Goal: Task Accomplishment & Management: Manage account settings

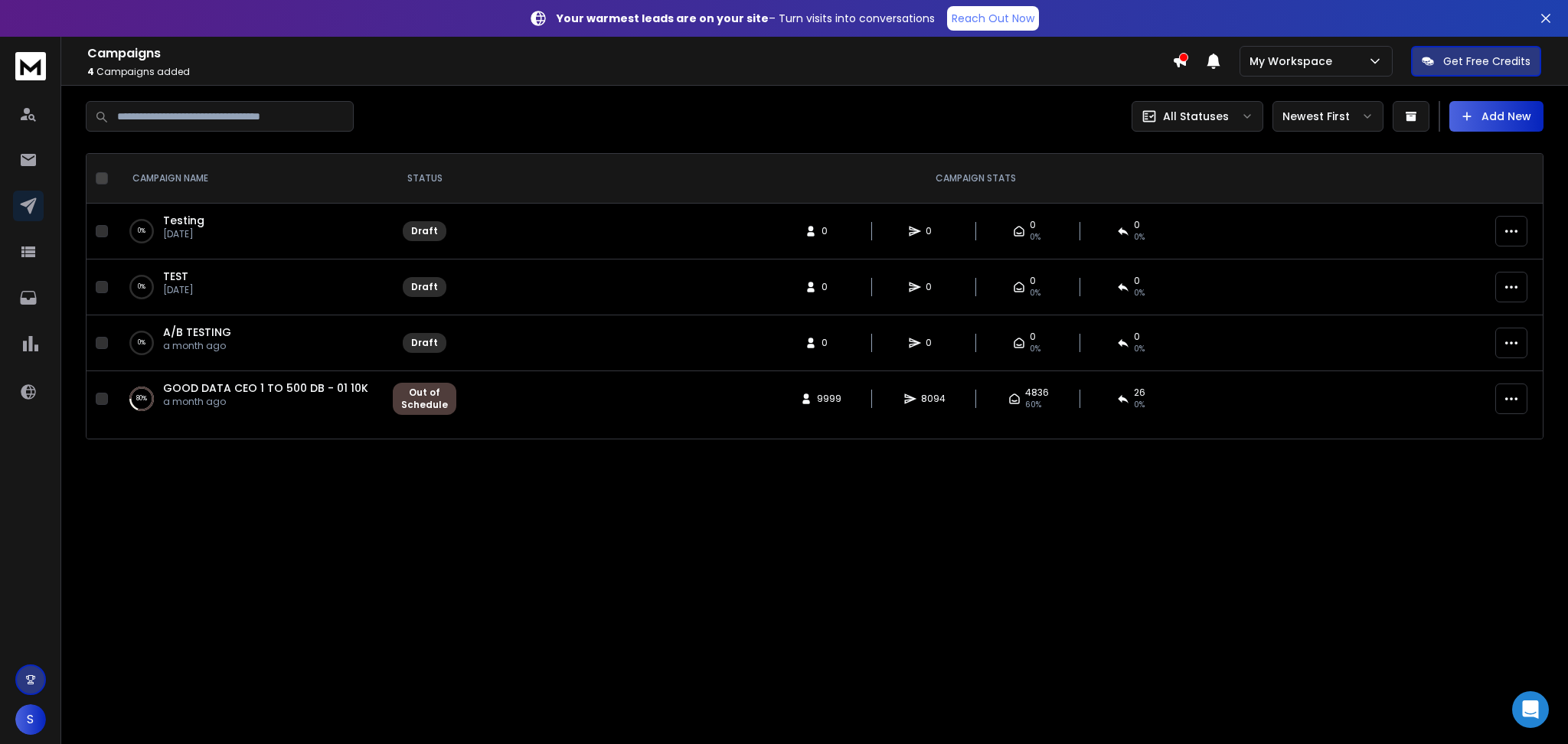
click at [212, 330] on span "A/B TESTING" at bounding box center [197, 332] width 68 height 15
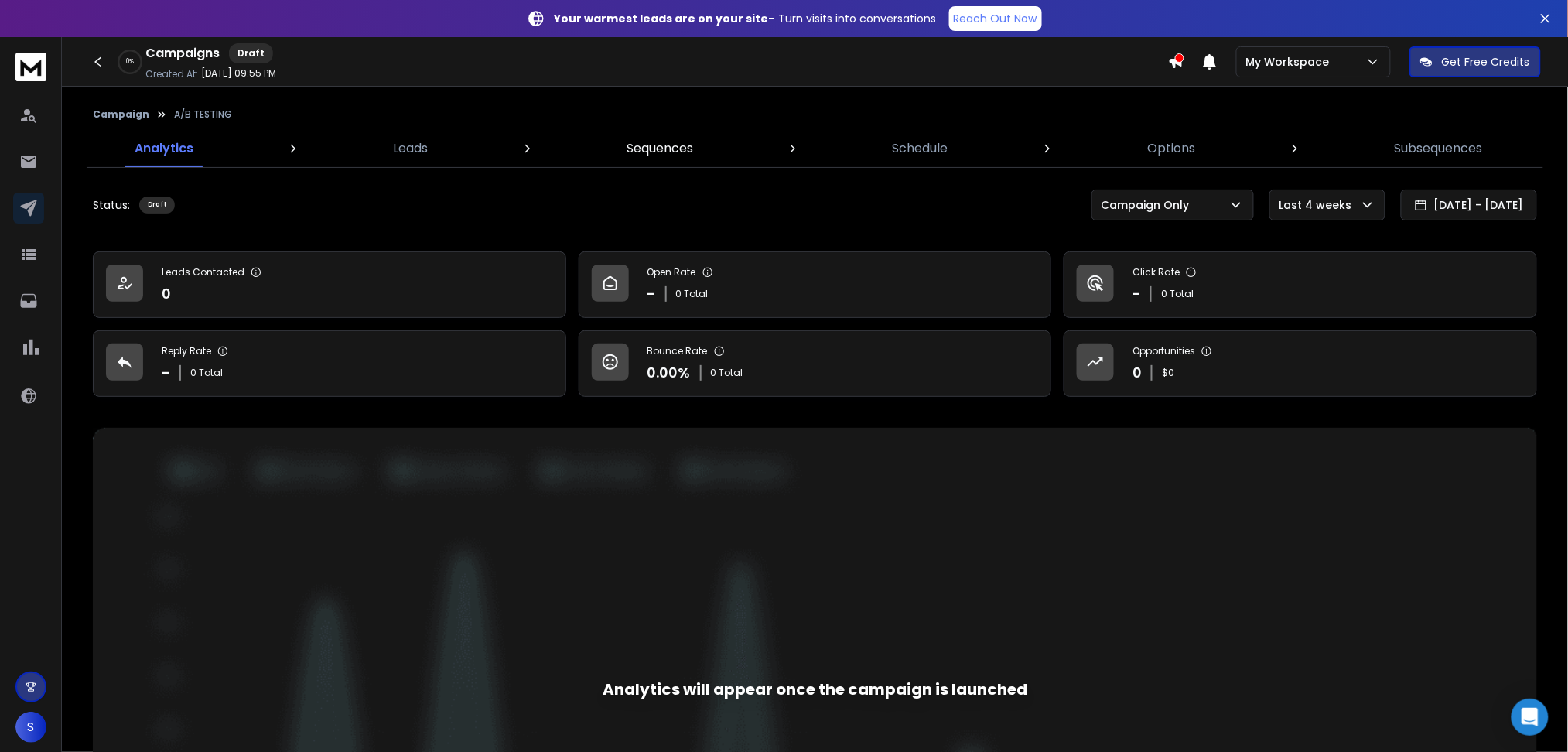
click at [646, 149] on p "Sequences" at bounding box center [660, 149] width 66 height 19
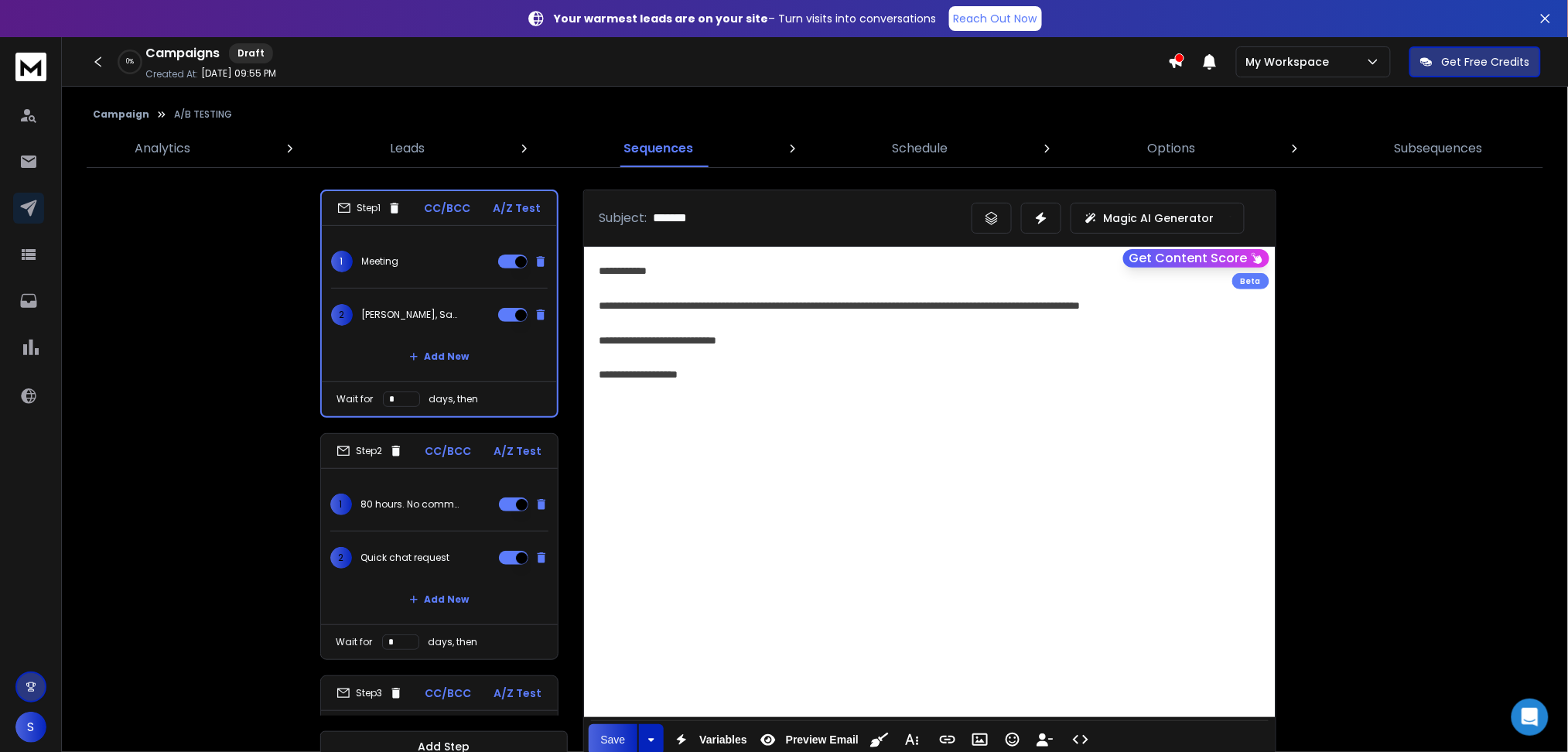
click at [419, 266] on div "1 Meeting" at bounding box center [439, 262] width 217 height 54
click at [455, 253] on div "1 Meeting" at bounding box center [439, 262] width 217 height 54
click at [417, 495] on div "1 80 hours. No commitment." at bounding box center [395, 505] width 130 height 21
type input "**********"
